Goal: Task Accomplishment & Management: Use online tool/utility

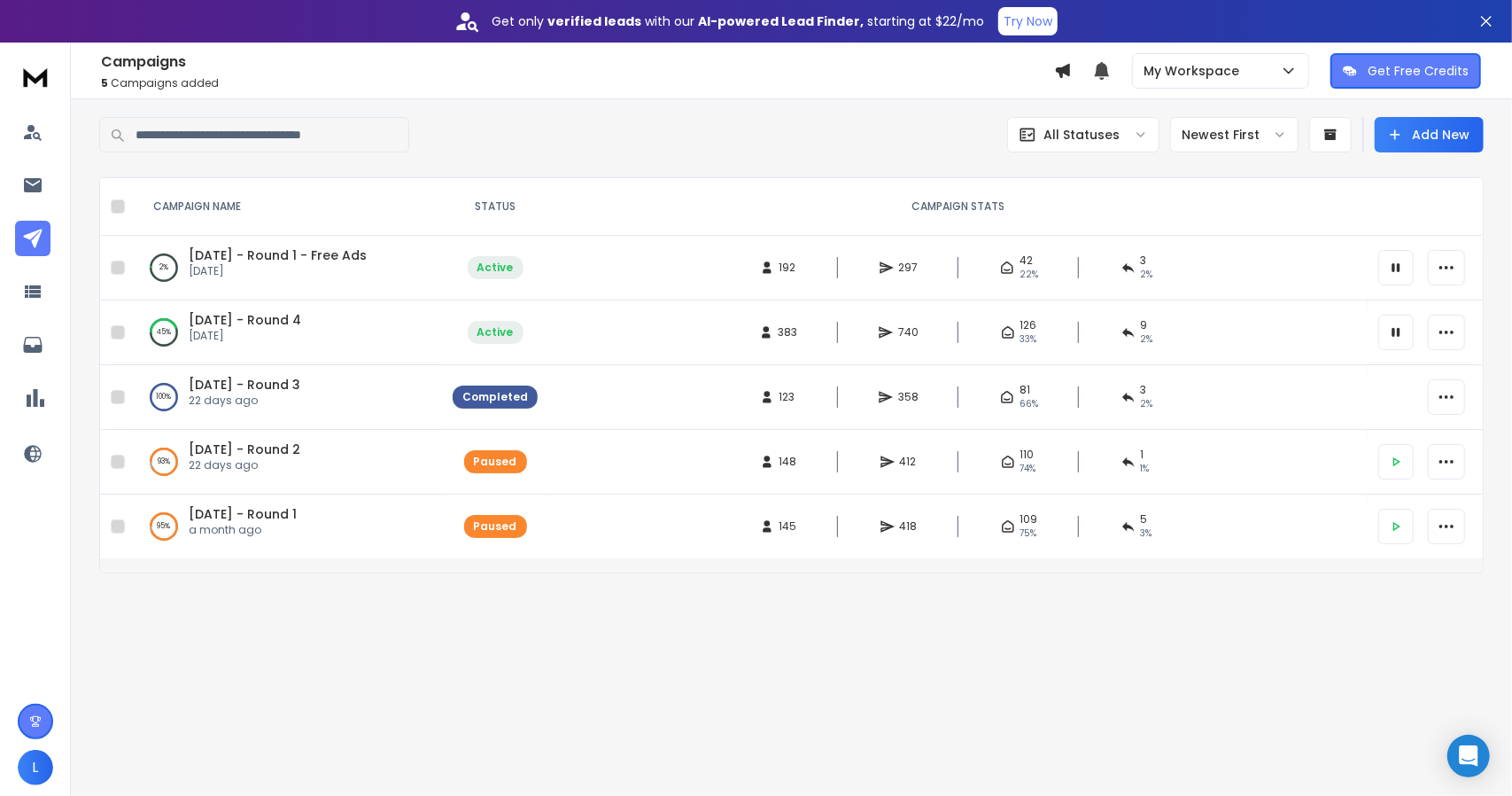
drag, startPoint x: 1484, startPoint y: 29, endPoint x: 1476, endPoint y: 22, distance: 10.6
click at [1484, 28] on div at bounding box center [1486, 21] width 16 height 42
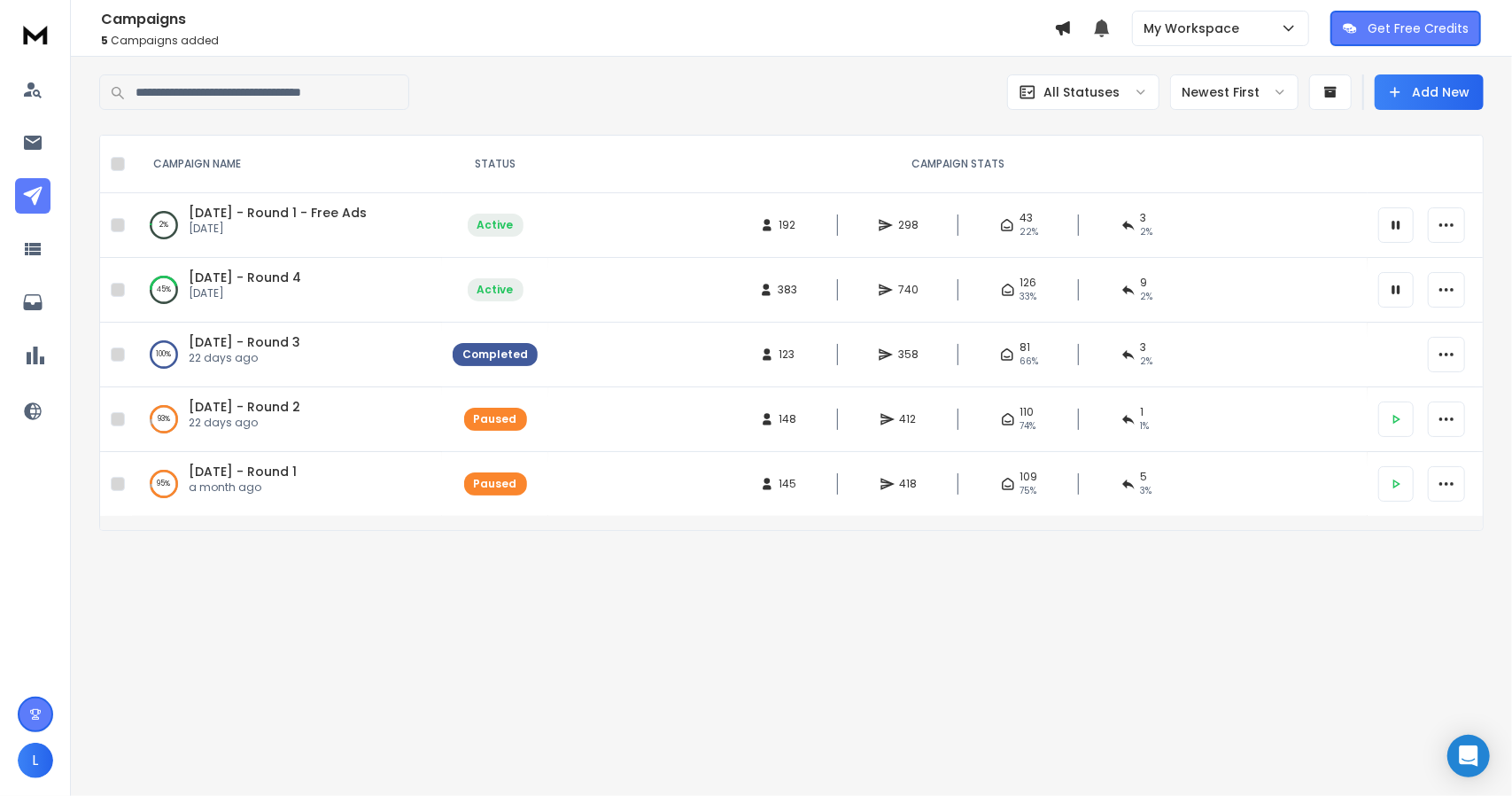
click at [1235, 726] on div "Your warmest leads are on your site – Turn visits into conversations Reach Out …" at bounding box center [756, 398] width 1512 height 796
click at [440, 629] on div "Get only verified leads with our AI-powered Lead Finder, starting at $22/mo Try…" at bounding box center [756, 398] width 1512 height 796
